Goal: Communication & Community: Answer question/provide support

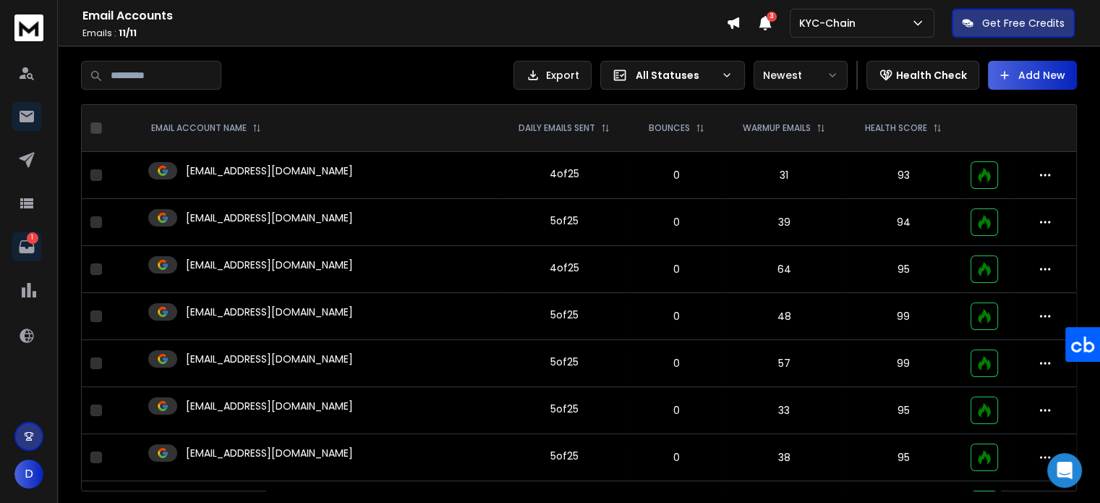
click at [37, 247] on link "1" at bounding box center [26, 246] width 29 height 29
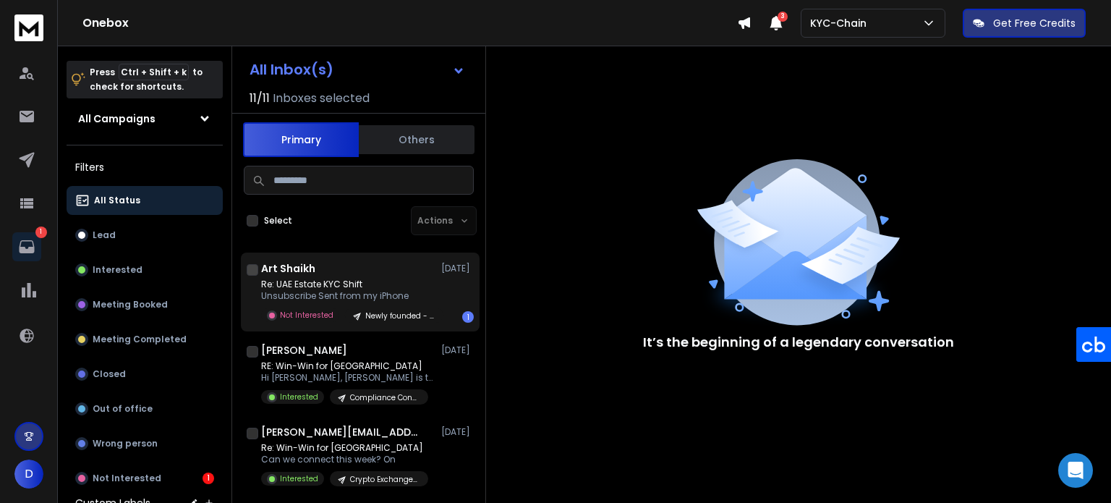
click at [368, 265] on div "Art Shaikh [DATE]" at bounding box center [367, 268] width 213 height 14
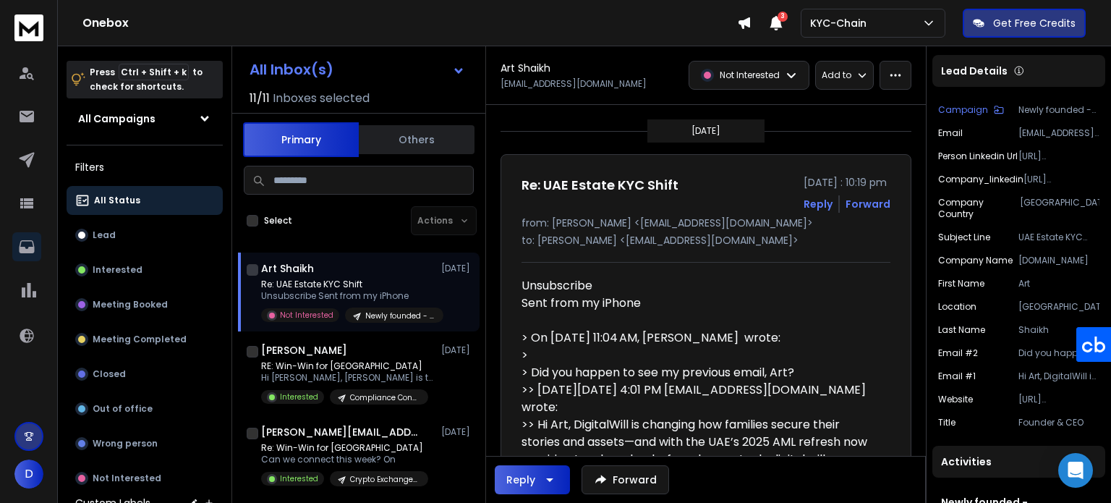
click at [809, 206] on button "Reply" at bounding box center [817, 204] width 29 height 14
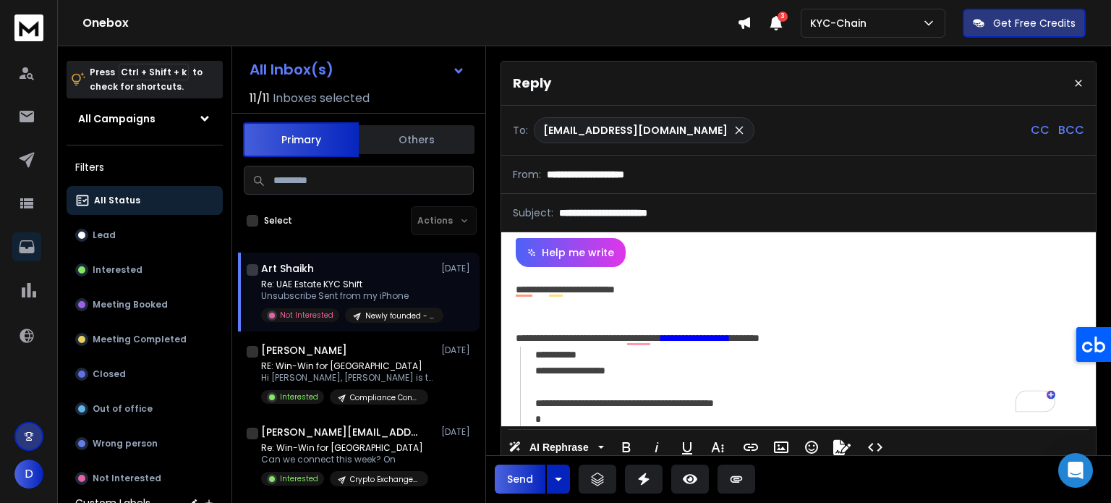
click at [513, 480] on button "Send" at bounding box center [520, 478] width 51 height 29
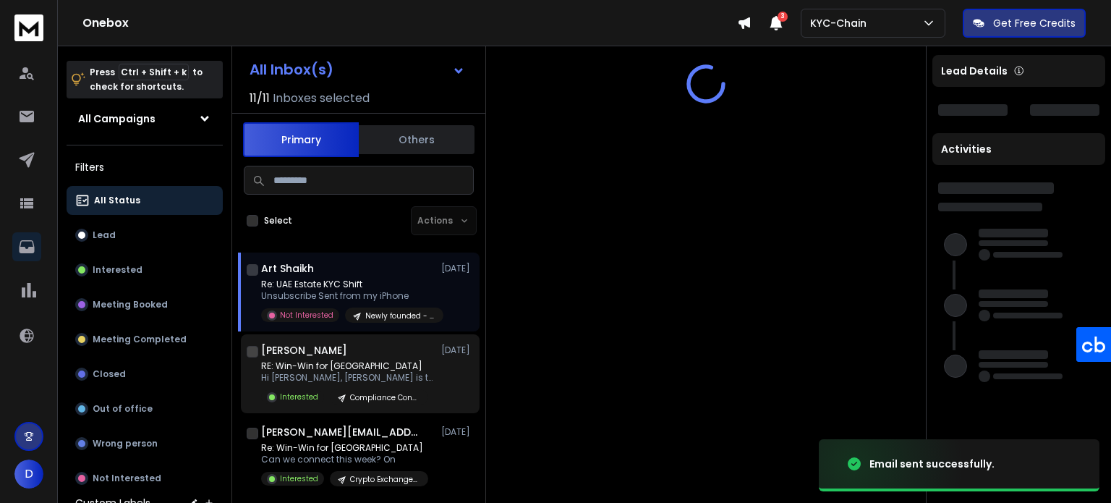
click at [352, 369] on p "RE: Win-Win for [GEOGRAPHIC_DATA]" at bounding box center [348, 366] width 174 height 12
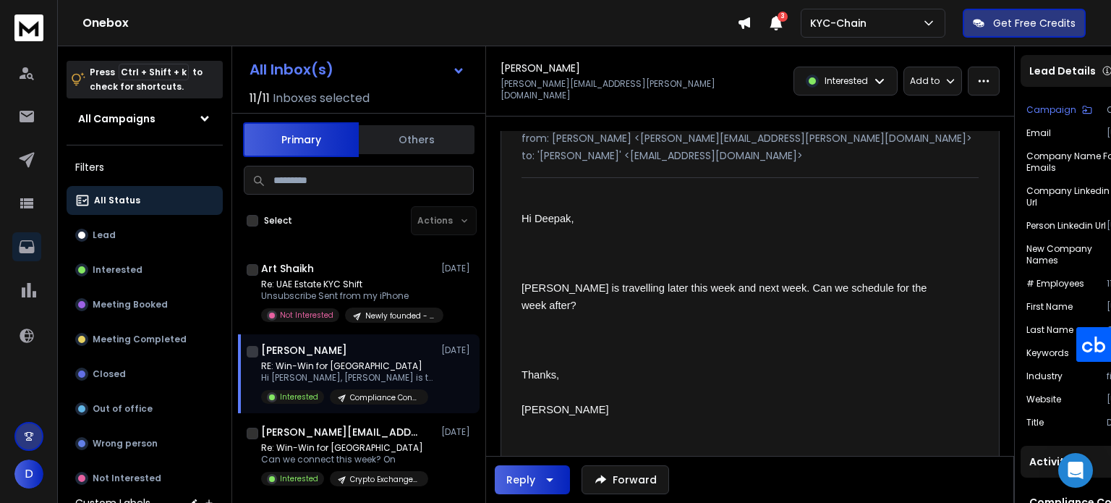
scroll to position [192, 0]
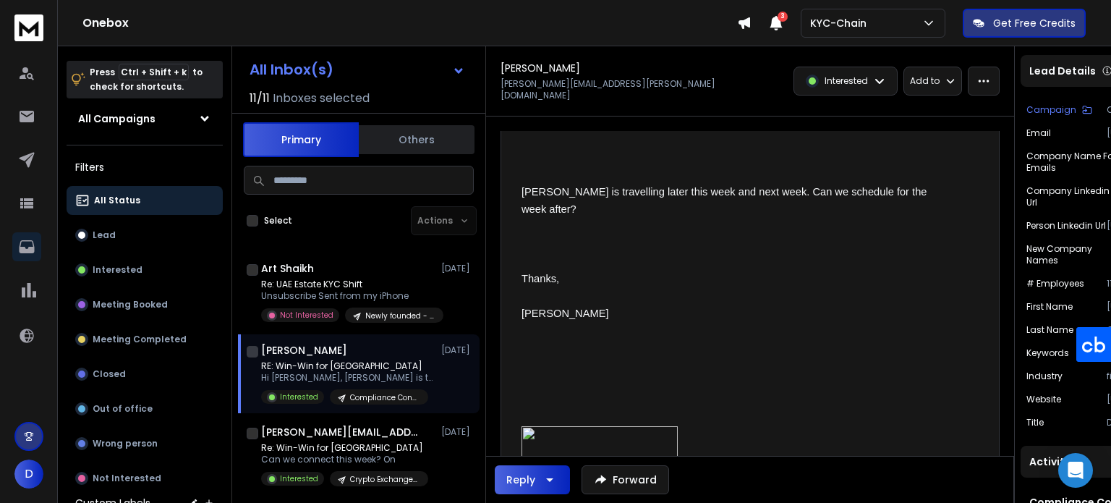
click at [546, 307] on span "[PERSON_NAME]" at bounding box center [565, 313] width 88 height 12
copy span "[PERSON_NAME]"
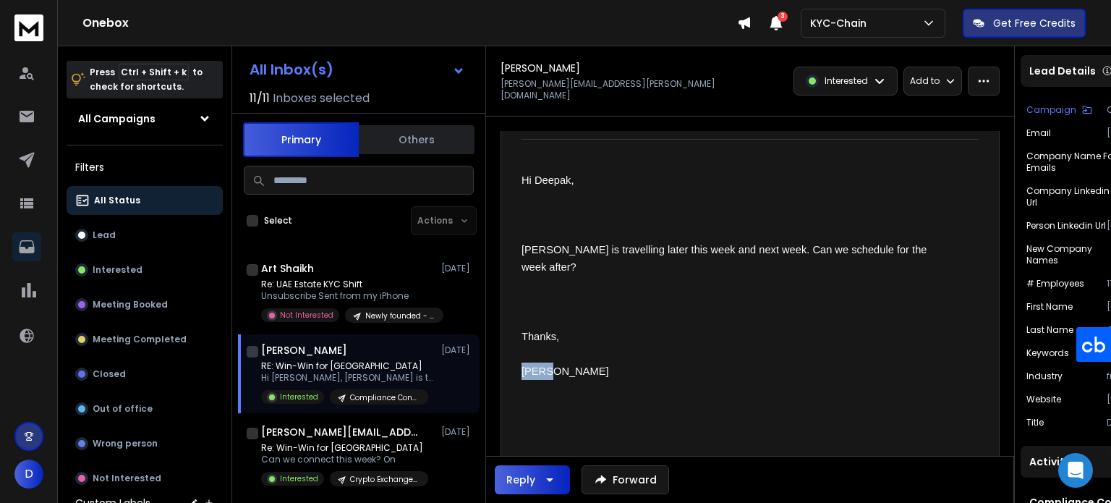
scroll to position [0, 0]
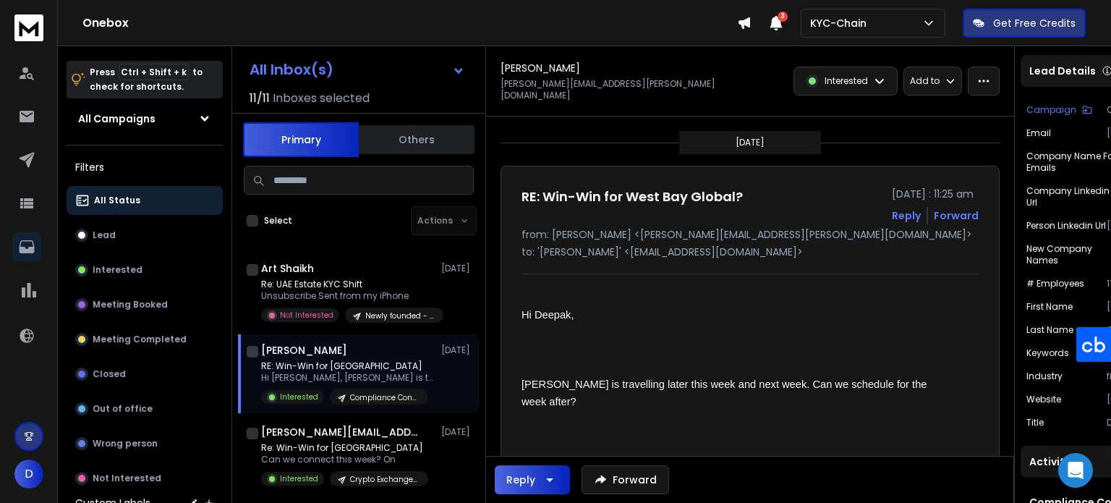
click at [634, 378] on span "[PERSON_NAME] is travelling later this week and next week. Can we schedule for …" at bounding box center [725, 392] width 409 height 29
drag, startPoint x: 632, startPoint y: 223, endPoint x: 761, endPoint y: 219, distance: 128.8
click at [761, 227] on p "from: [PERSON_NAME] <[PERSON_NAME][EMAIL_ADDRESS][PERSON_NAME][DOMAIN_NAME]>" at bounding box center [749, 234] width 457 height 14
copy p "[PERSON_NAME][EMAIL_ADDRESS][PERSON_NAME][DOMAIN_NAME]"
drag, startPoint x: 704, startPoint y: 333, endPoint x: 620, endPoint y: 258, distance: 112.2
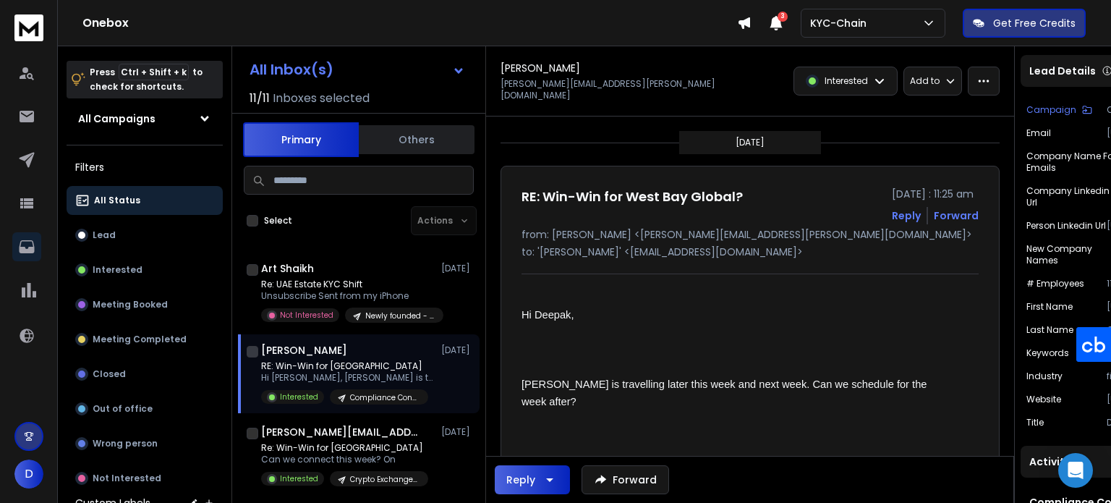
click at [704, 341] on p at bounding box center [732, 349] width 422 height 17
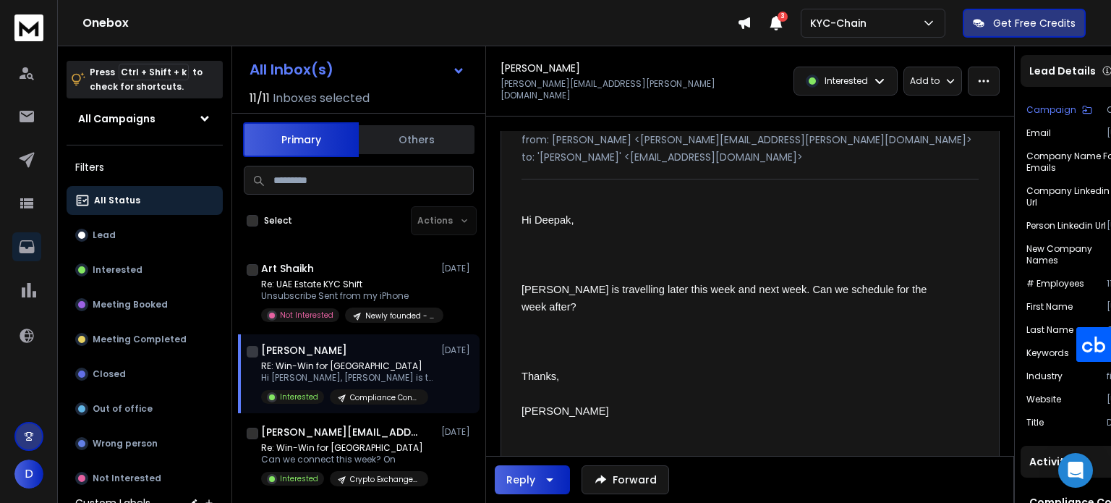
scroll to position [192, 0]
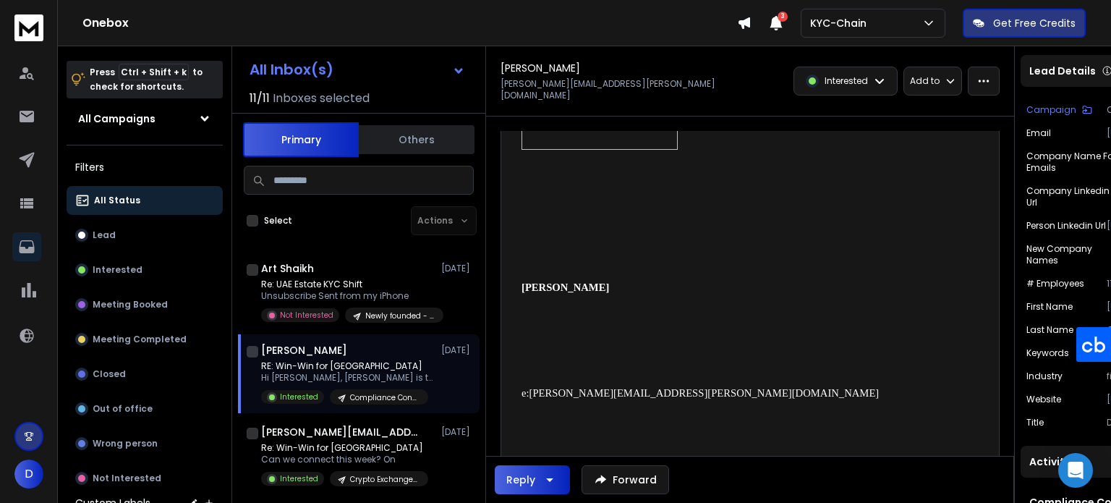
scroll to position [0, 0]
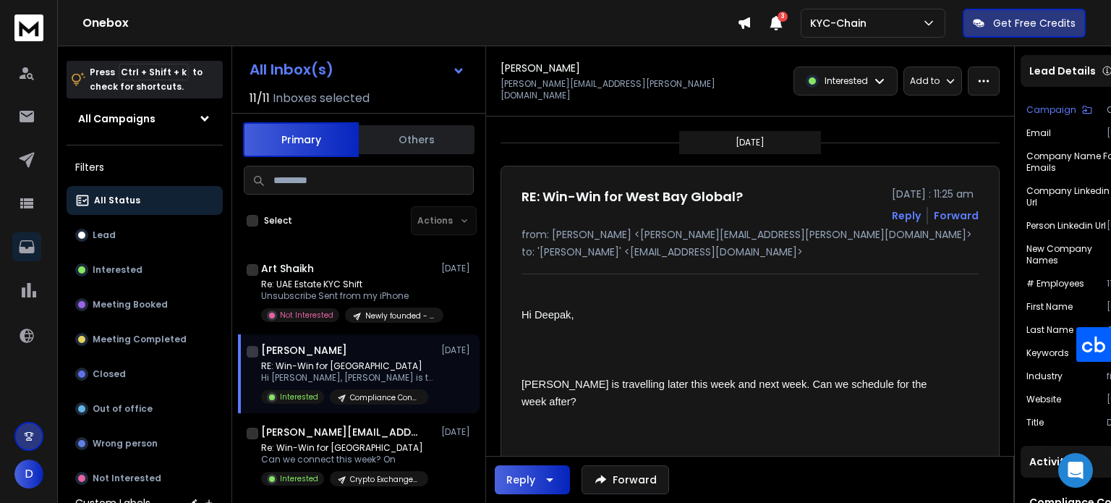
click at [678, 375] on p "[PERSON_NAME] is travelling later this week and next week. Can we schedule for …" at bounding box center [732, 392] width 422 height 35
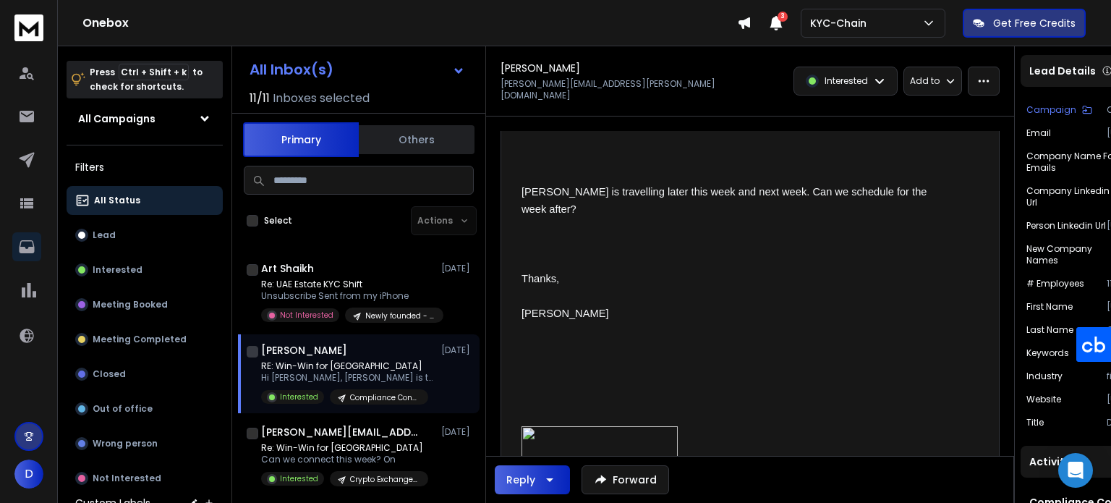
scroll to position [96, 0]
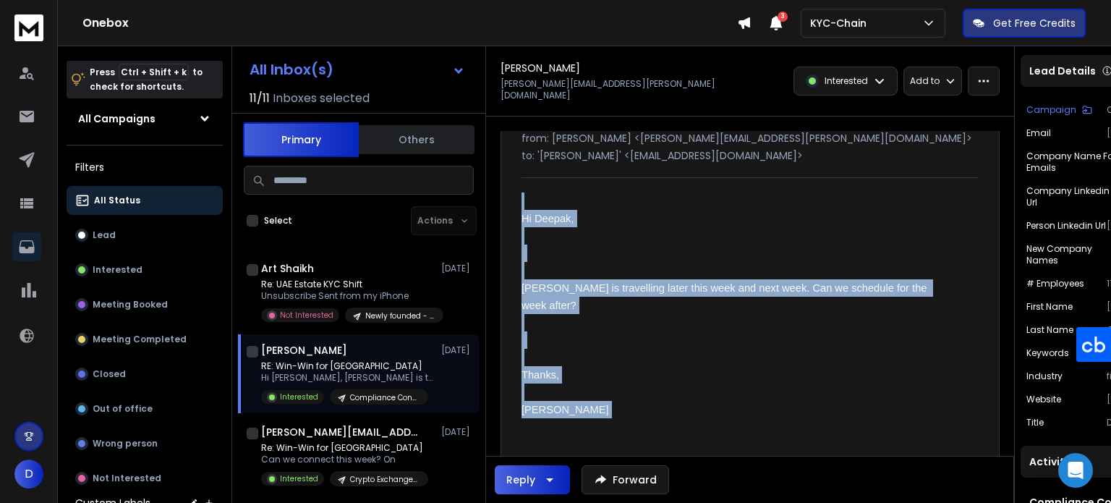
drag, startPoint x: 521, startPoint y: 195, endPoint x: 586, endPoint y: 392, distance: 208.1
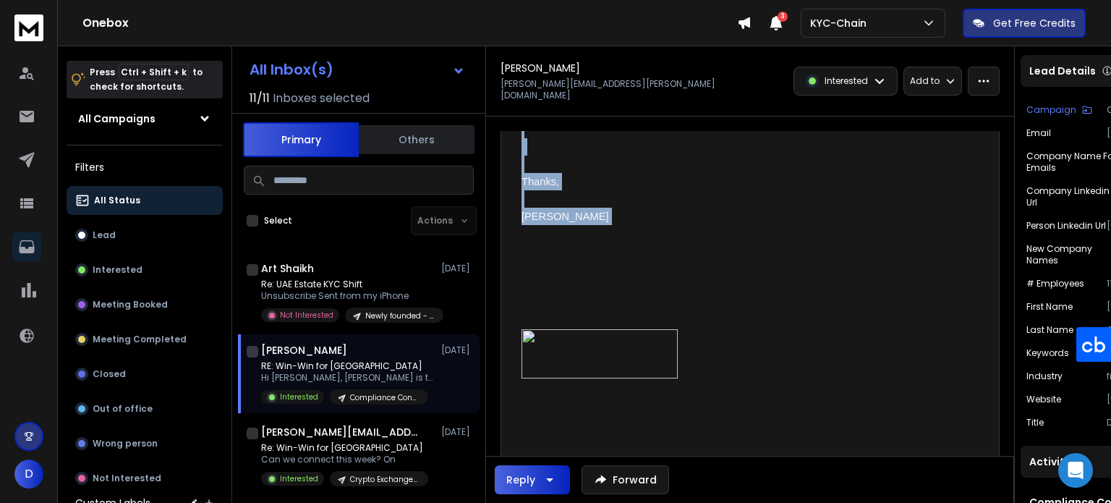
copy div "Hi [PERSON_NAME], [PERSON_NAME] is travelling later this week and next week. Ca…"
